Goal: Navigation & Orientation: Find specific page/section

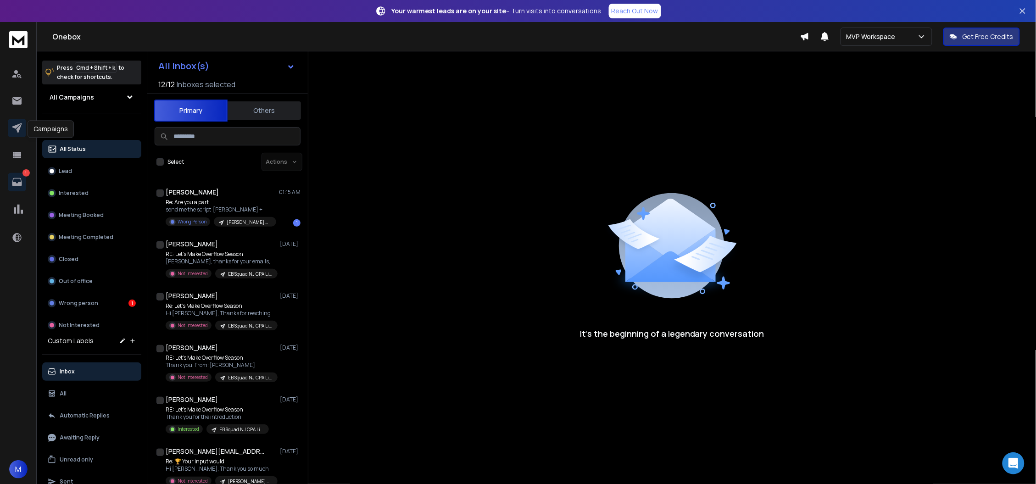
click at [17, 129] on icon at bounding box center [17, 128] width 10 height 10
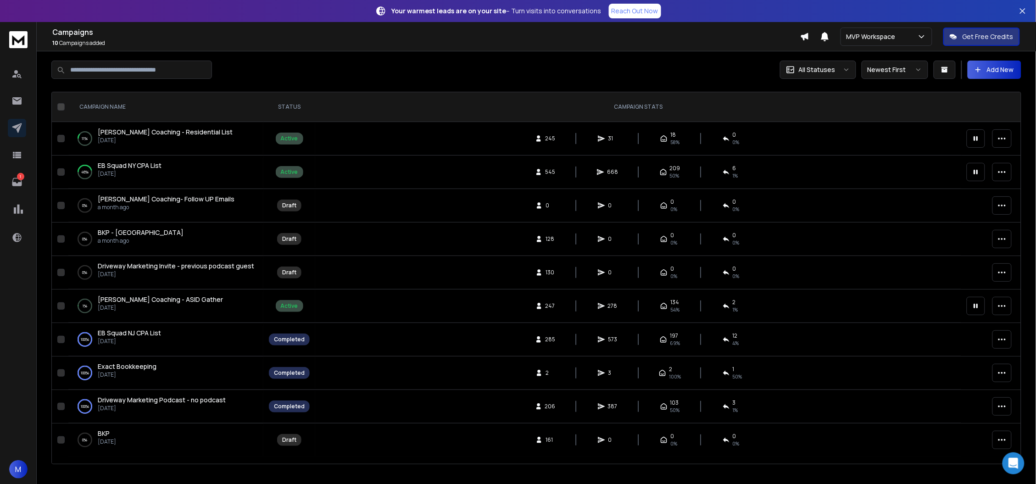
scroll to position [1, 0]
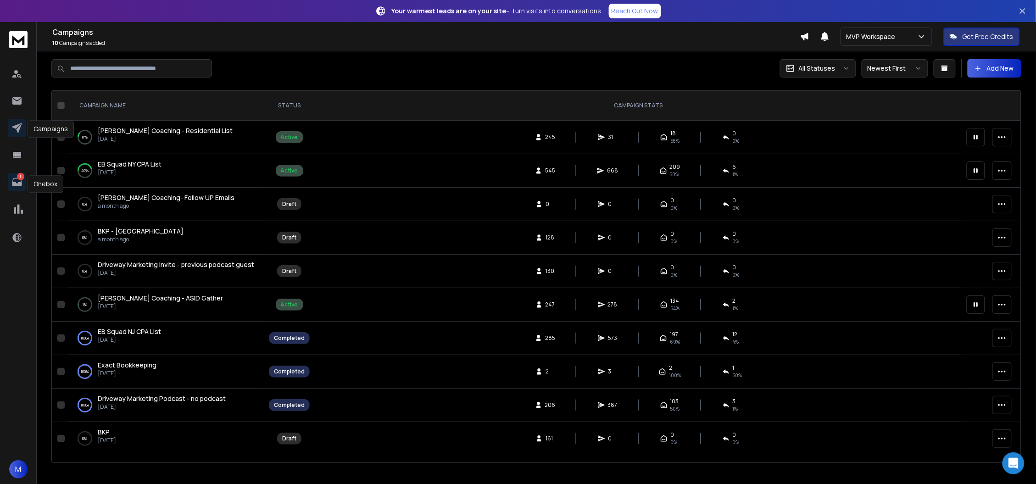
click at [13, 180] on icon at bounding box center [17, 182] width 10 height 8
